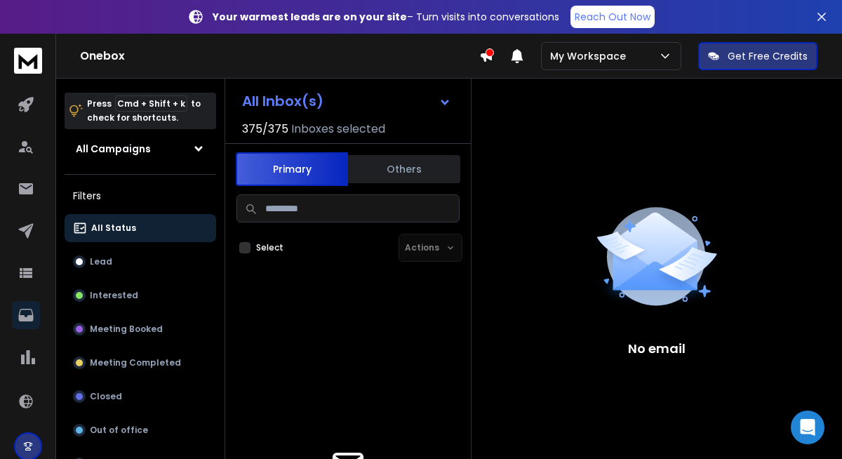
click at [386, 168] on button "Others" at bounding box center [404, 169] width 112 height 31
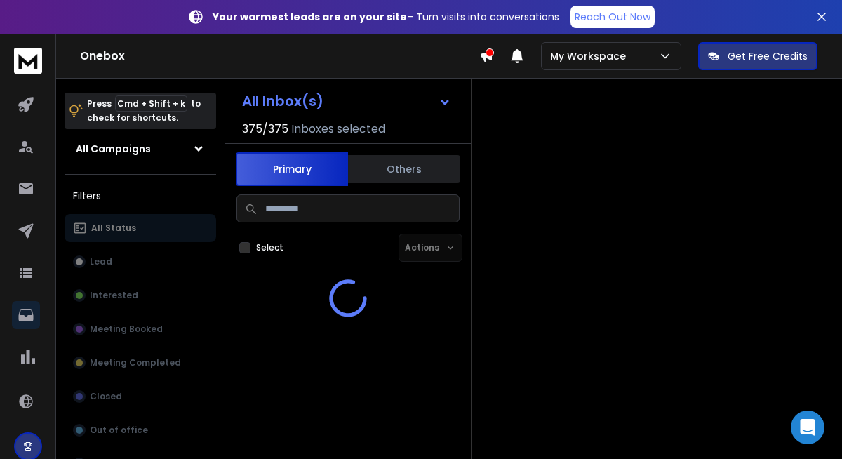
click at [299, 158] on button "Primary" at bounding box center [292, 169] width 112 height 34
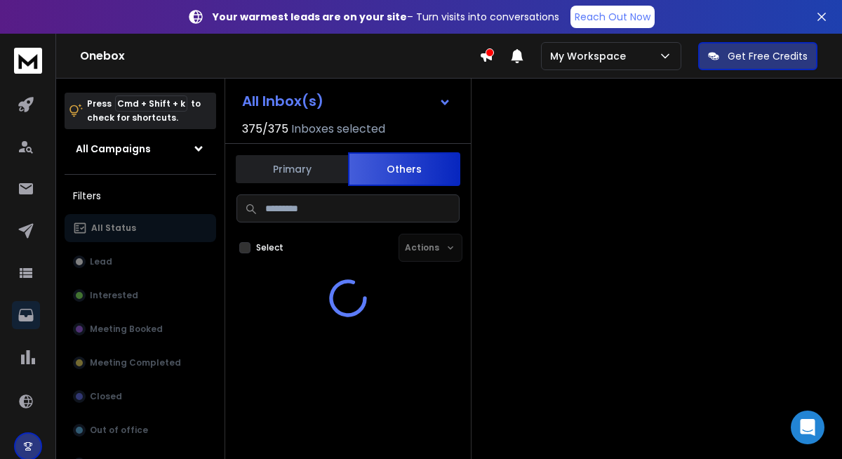
click at [395, 171] on button "Others" at bounding box center [404, 169] width 112 height 34
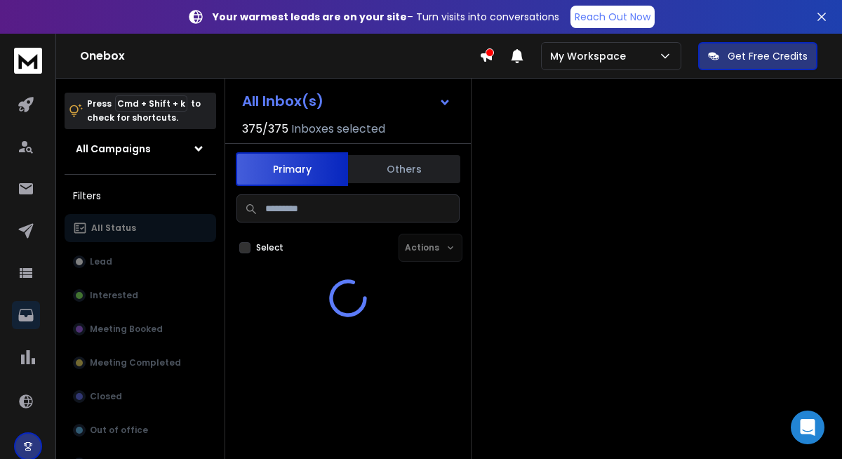
click at [292, 174] on button "Primary" at bounding box center [292, 169] width 112 height 34
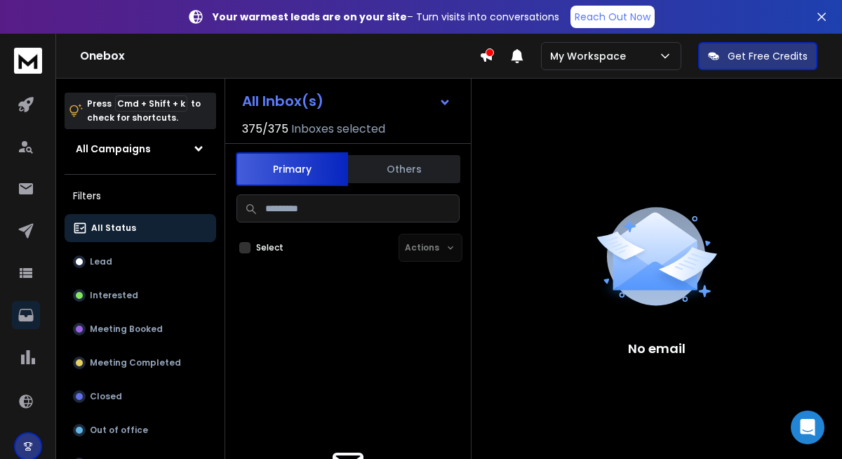
click at [377, 173] on button "Others" at bounding box center [404, 169] width 112 height 31
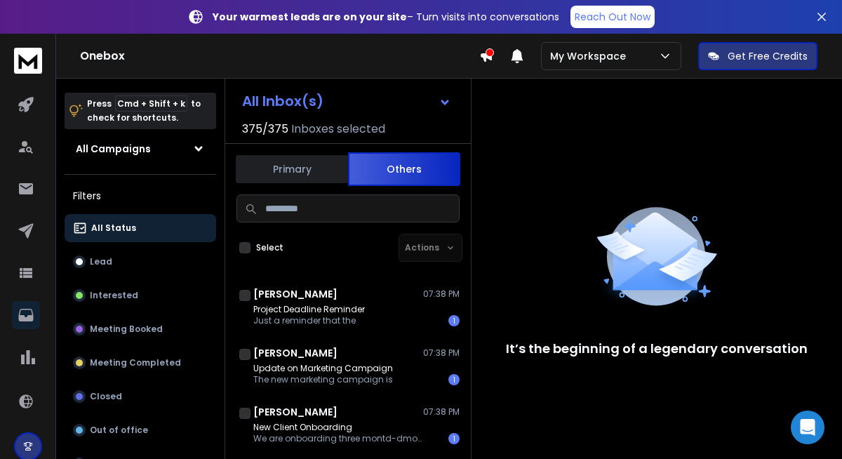
click at [280, 165] on button "Primary" at bounding box center [292, 169] width 112 height 31
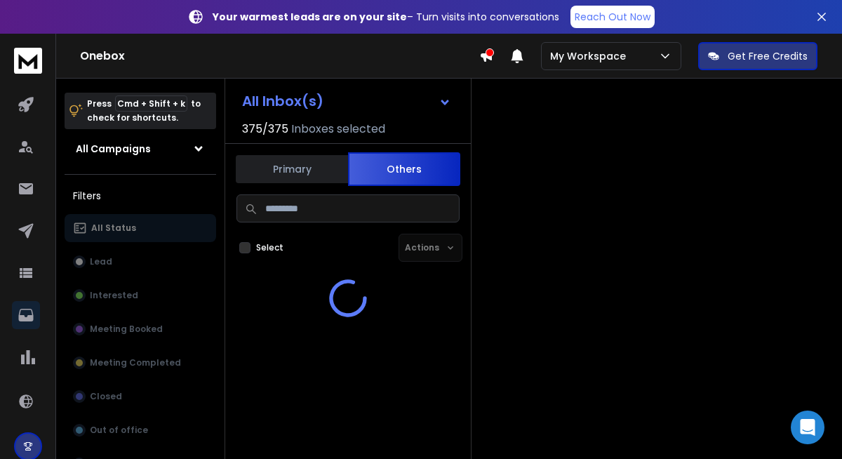
click at [411, 168] on button "Others" at bounding box center [404, 169] width 112 height 34
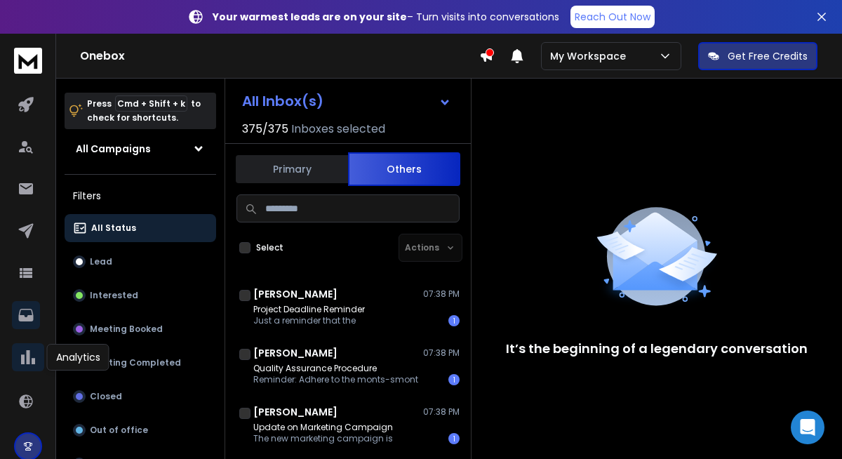
click at [27, 354] on icon at bounding box center [28, 357] width 14 height 14
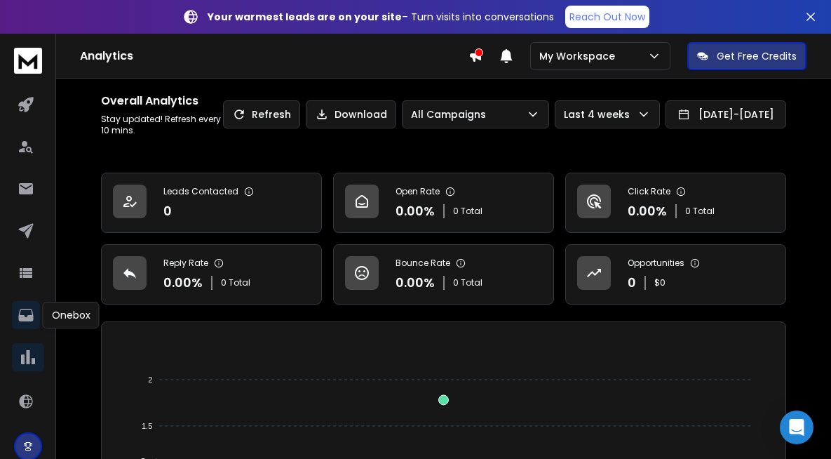
click at [23, 317] on icon at bounding box center [25, 315] width 15 height 13
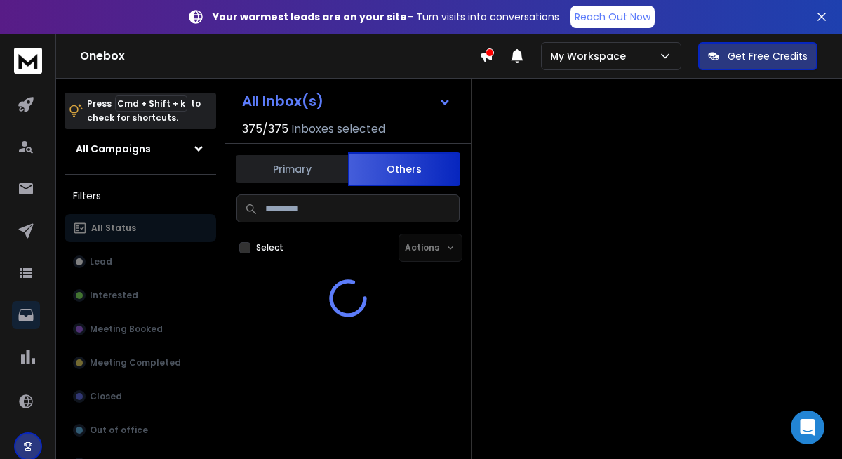
click at [383, 172] on button "Others" at bounding box center [404, 169] width 112 height 34
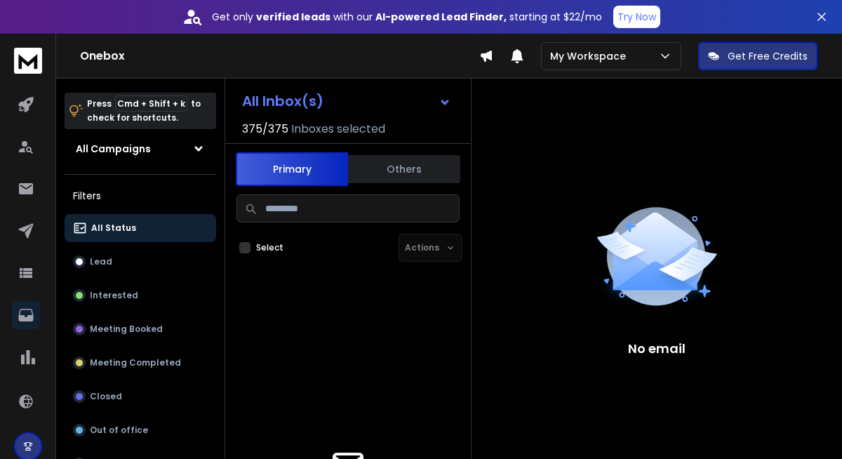
click at [422, 173] on button "Others" at bounding box center [404, 169] width 112 height 31
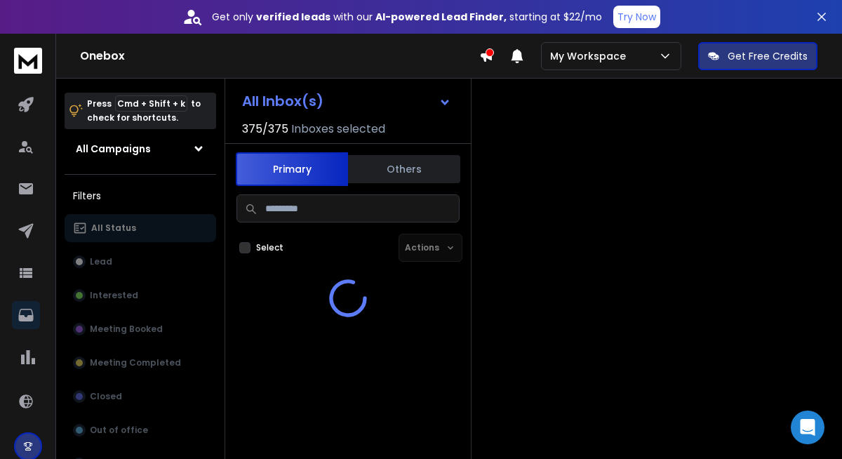
click at [302, 163] on button "Primary" at bounding box center [292, 169] width 112 height 34
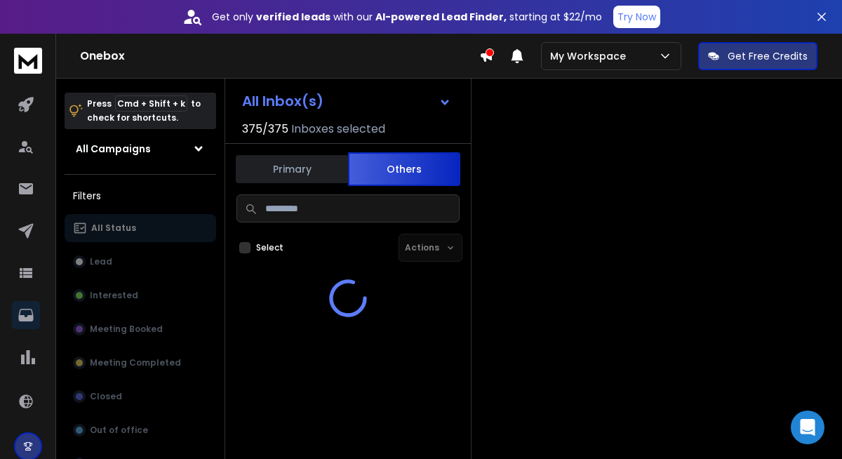
click at [417, 166] on button "Others" at bounding box center [404, 169] width 112 height 34
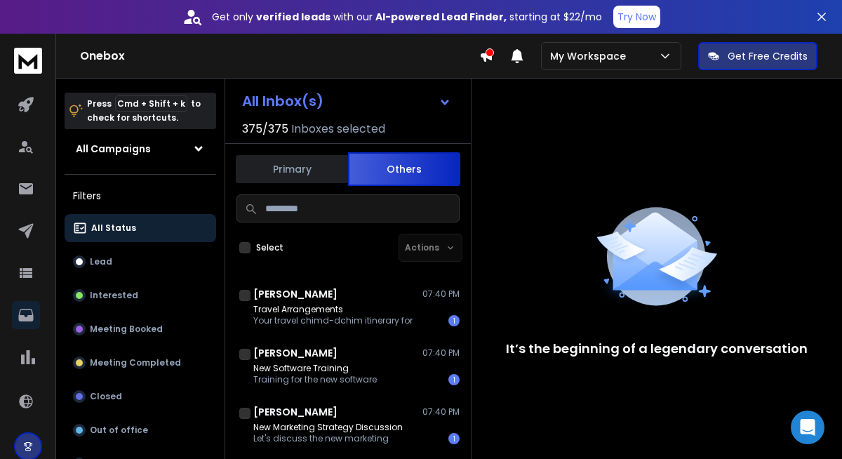
click at [290, 175] on button "Primary" at bounding box center [292, 169] width 112 height 31
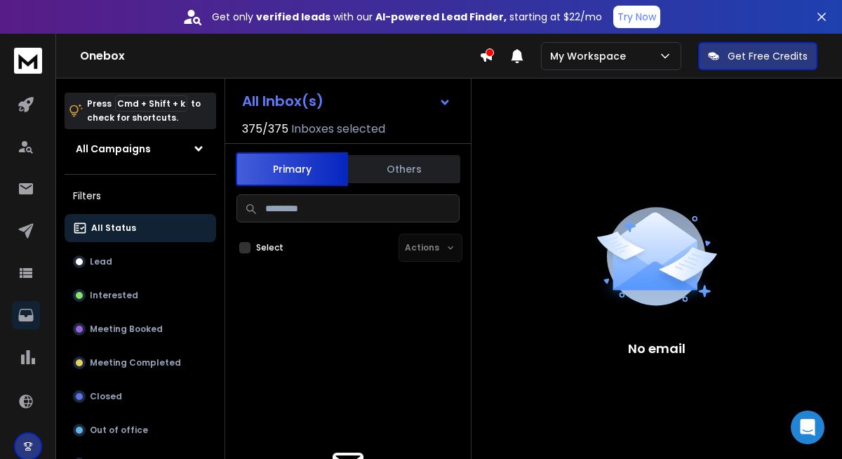
click at [402, 167] on button "Others" at bounding box center [404, 169] width 112 height 31
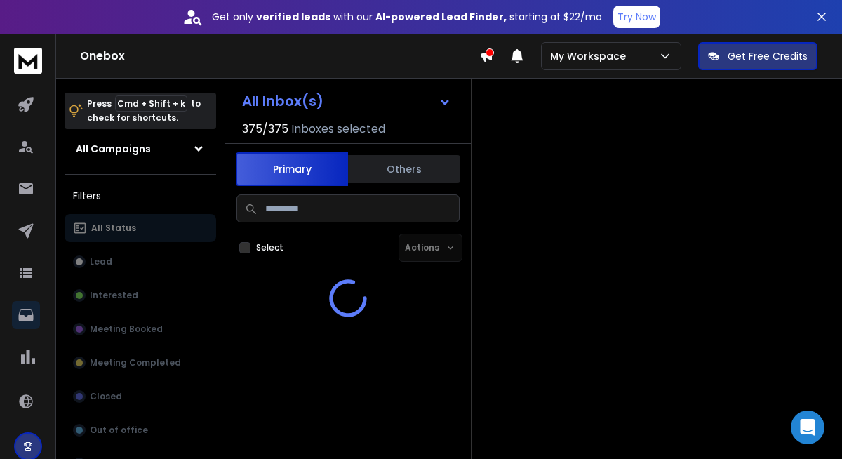
click at [302, 182] on button "Primary" at bounding box center [292, 169] width 112 height 34
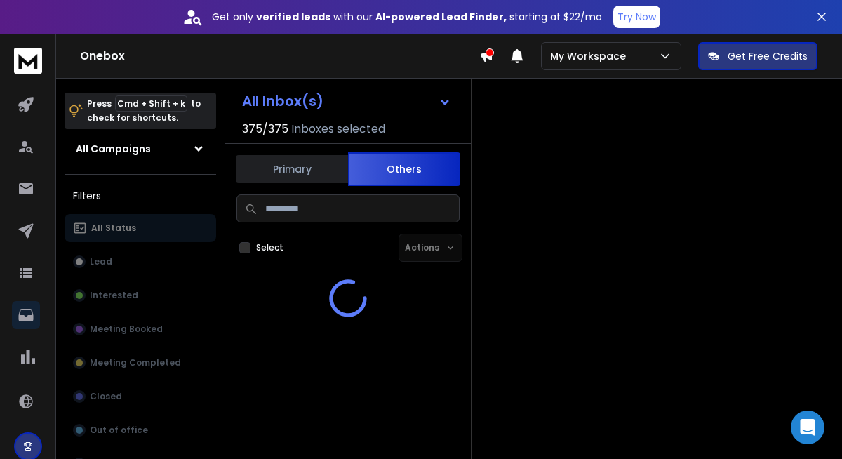
click at [406, 176] on button "Others" at bounding box center [404, 169] width 112 height 34
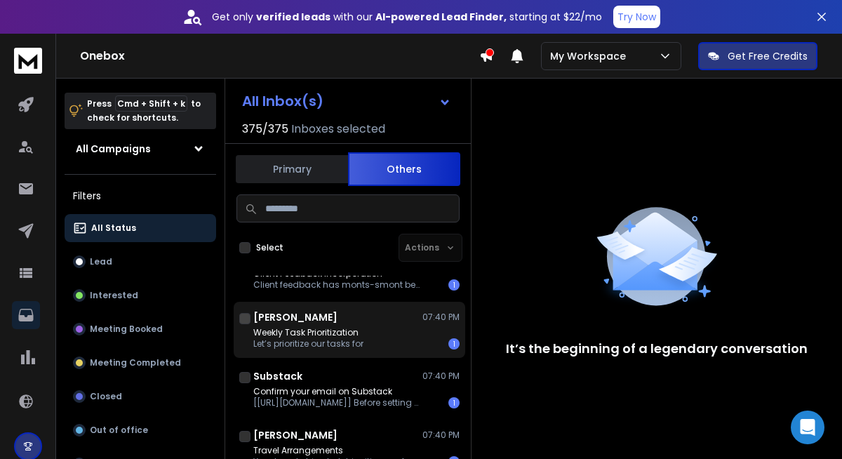
scroll to position [38, 0]
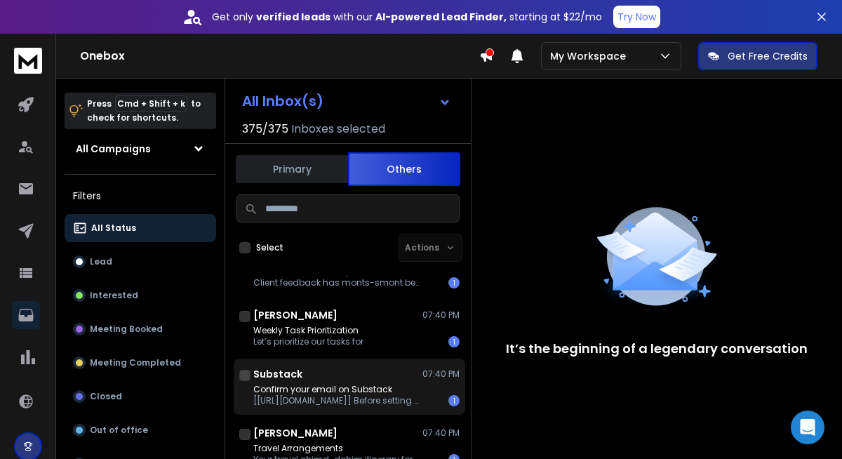
click at [346, 372] on div "Substack 07:40 PM" at bounding box center [356, 374] width 206 height 14
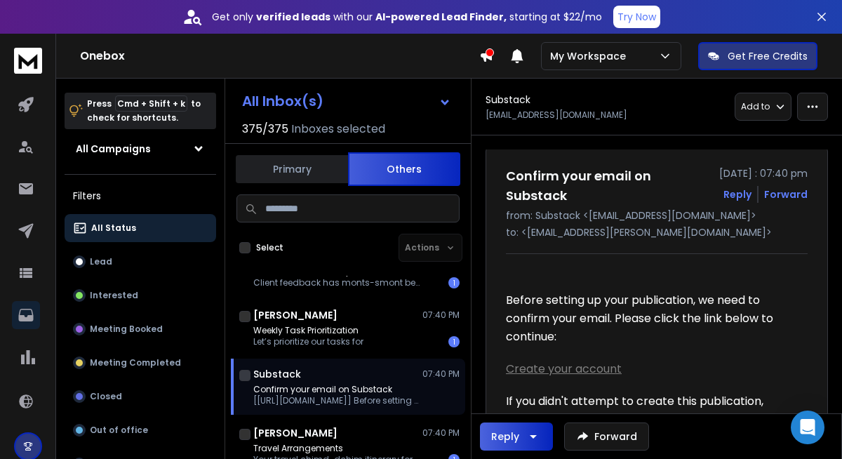
scroll to position [62, 0]
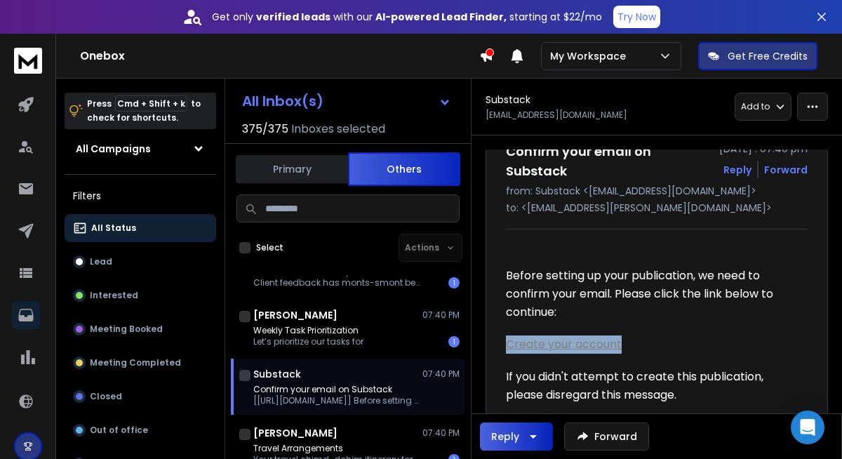
drag, startPoint x: 308, startPoint y: 174, endPoint x: 316, endPoint y: 171, distance: 9.1
click at [308, 173] on button "Primary" at bounding box center [292, 169] width 112 height 31
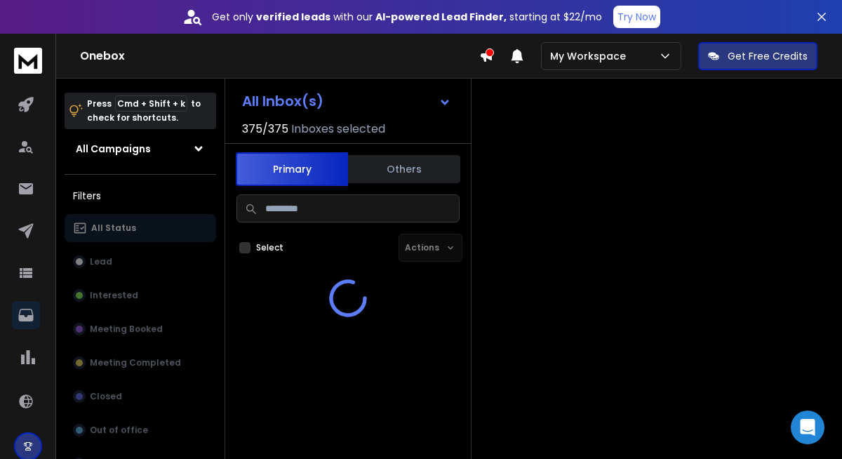
click at [381, 169] on button "Others" at bounding box center [404, 169] width 112 height 31
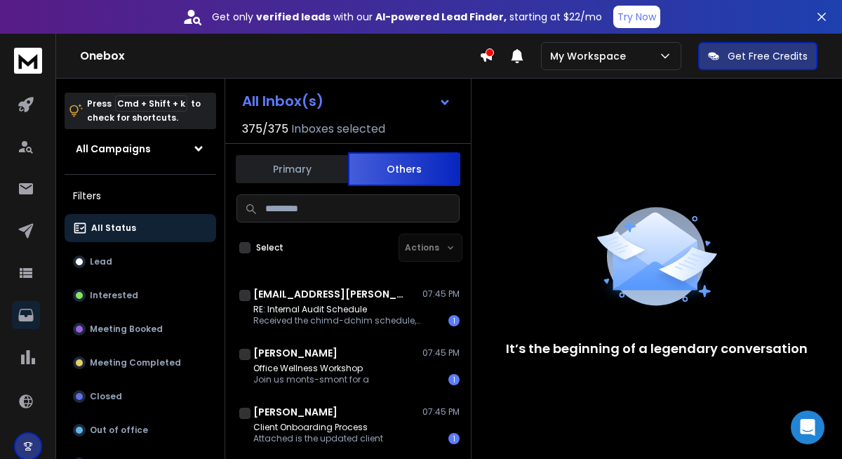
click at [272, 172] on button "Primary" at bounding box center [292, 169] width 112 height 31
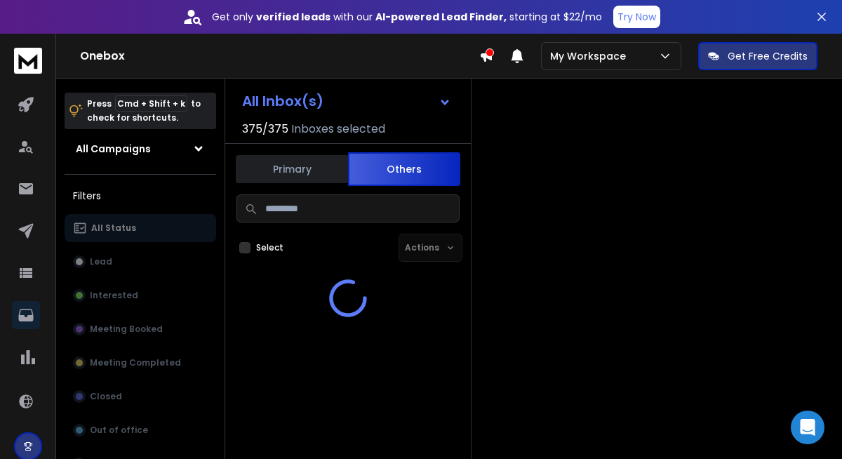
click at [406, 170] on button "Others" at bounding box center [404, 169] width 112 height 34
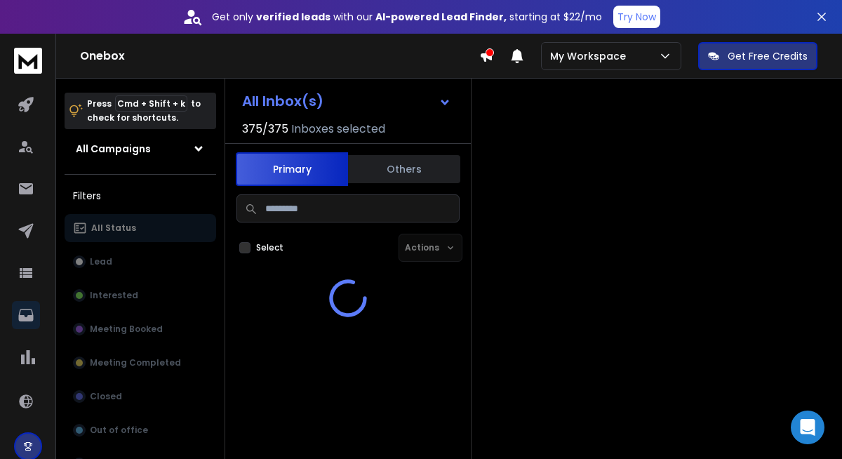
click at [295, 162] on button "Primary" at bounding box center [292, 169] width 112 height 34
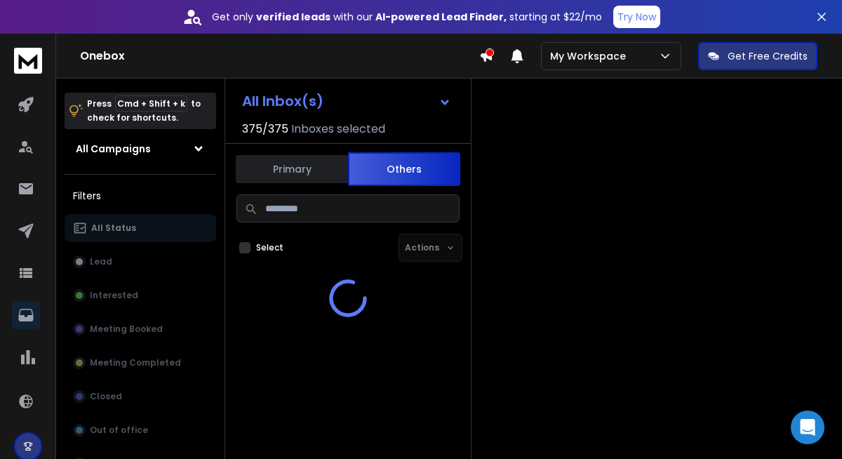
click at [410, 170] on button "Others" at bounding box center [404, 169] width 112 height 34
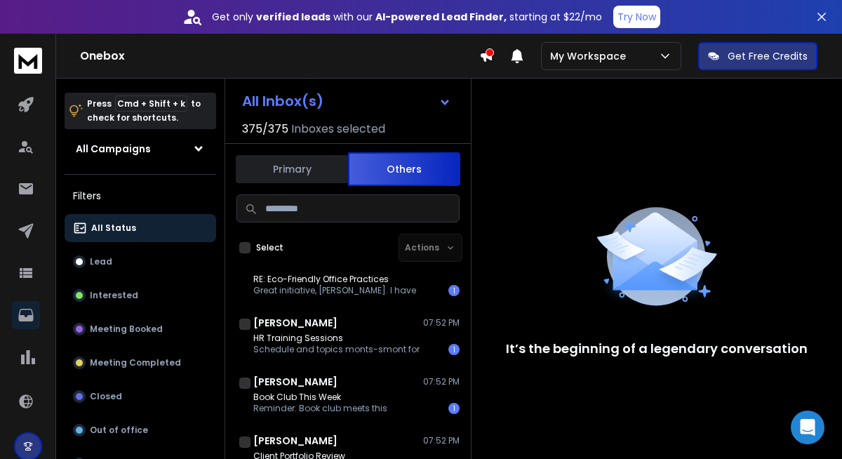
scroll to position [685, 0]
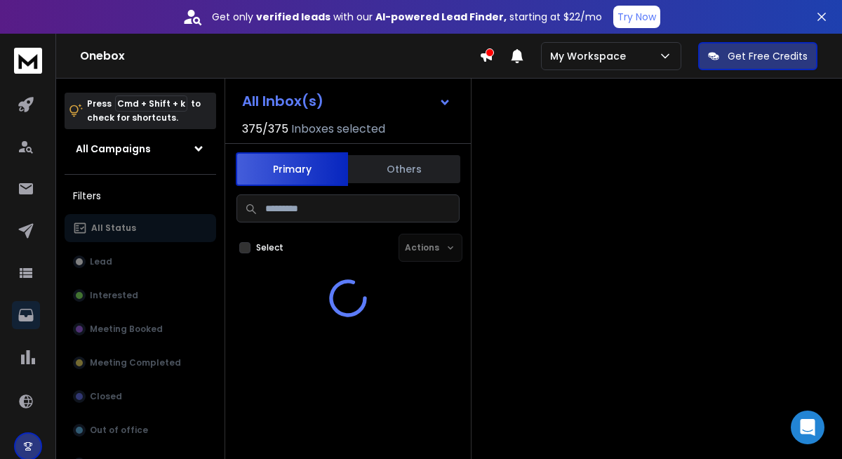
click at [301, 168] on button "Primary" at bounding box center [292, 169] width 112 height 34
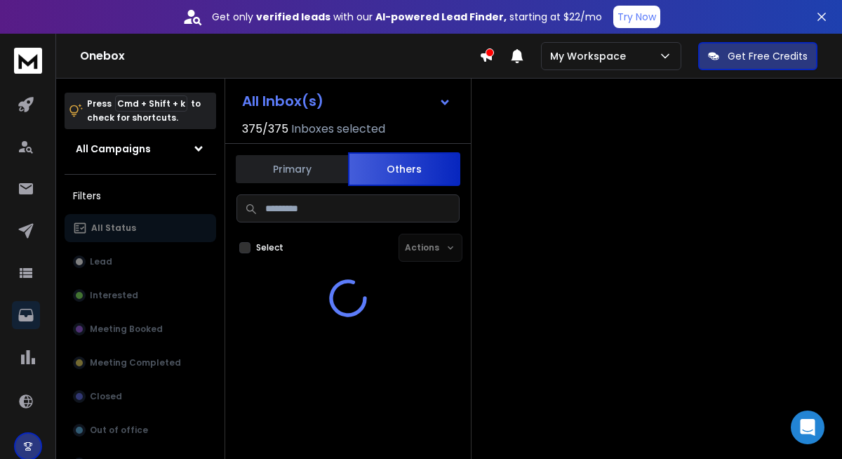
click at [401, 172] on button "Others" at bounding box center [404, 169] width 112 height 34
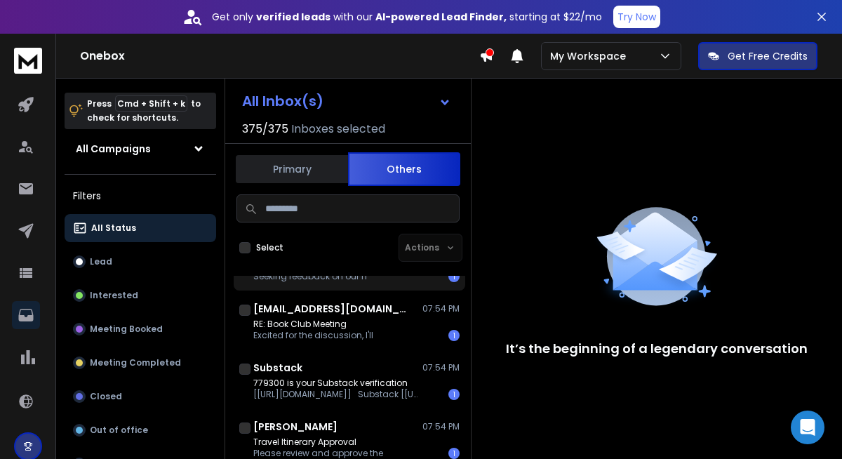
scroll to position [164, 0]
